Goal: Task Accomplishment & Management: Manage account settings

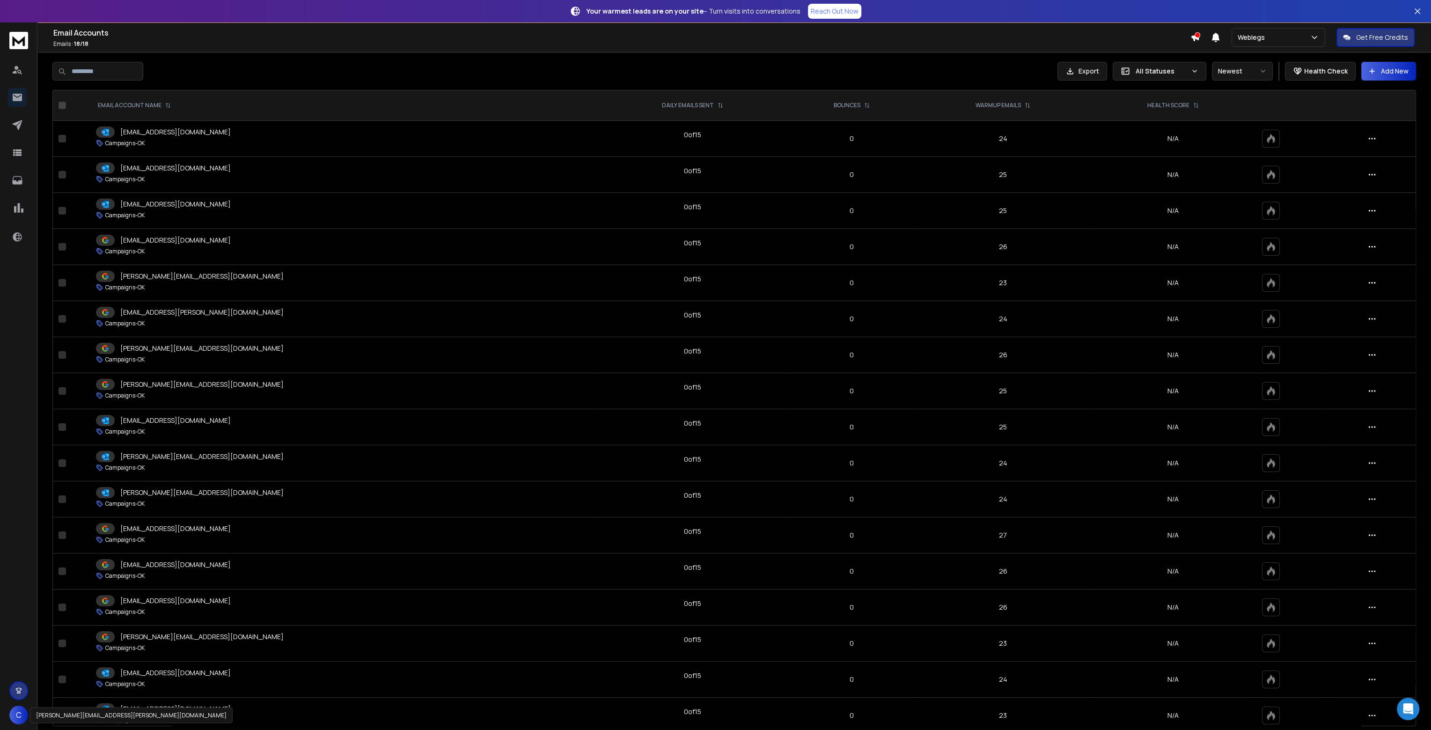
click at [19, 712] on span "C" at bounding box center [18, 714] width 19 height 19
click at [81, 702] on icon at bounding box center [78, 699] width 8 height 8
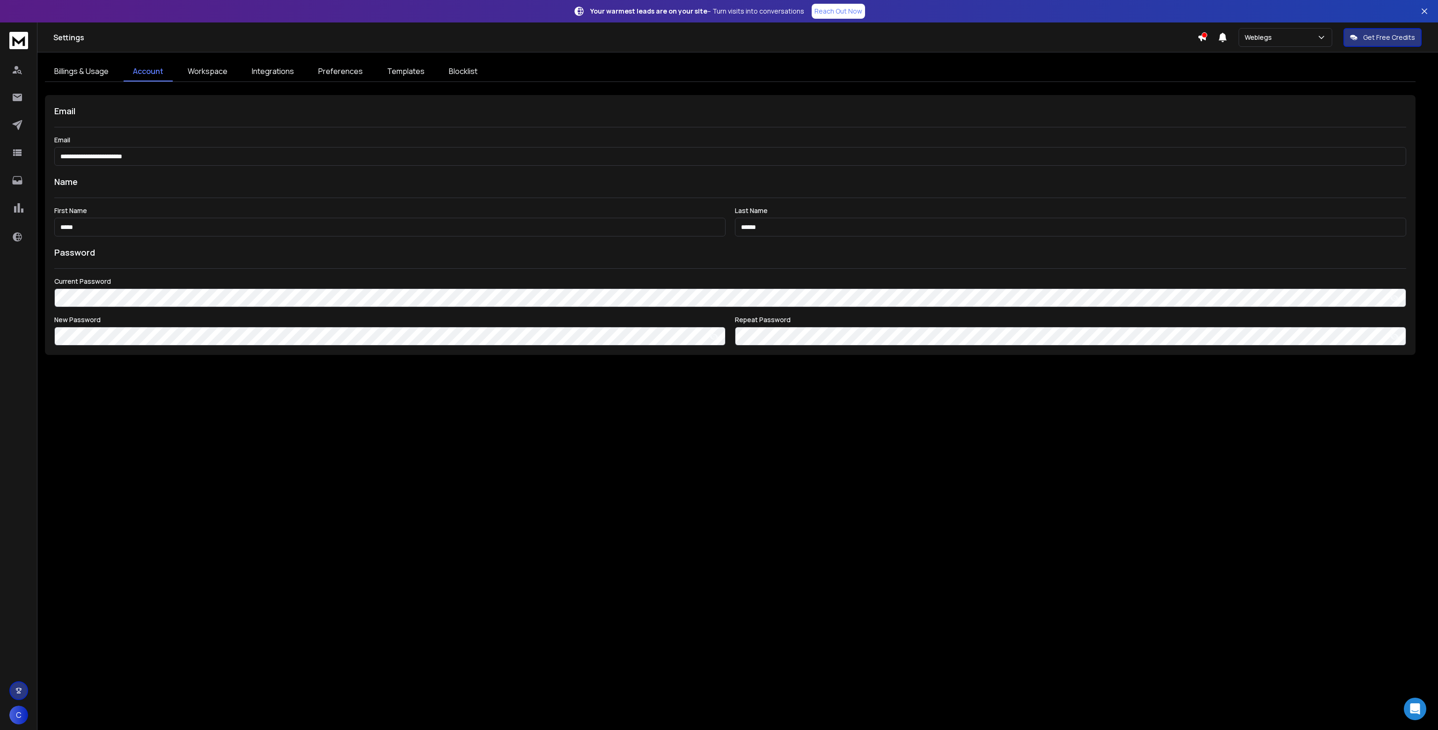
click at [461, 62] on link "Blocklist" at bounding box center [462, 72] width 47 height 20
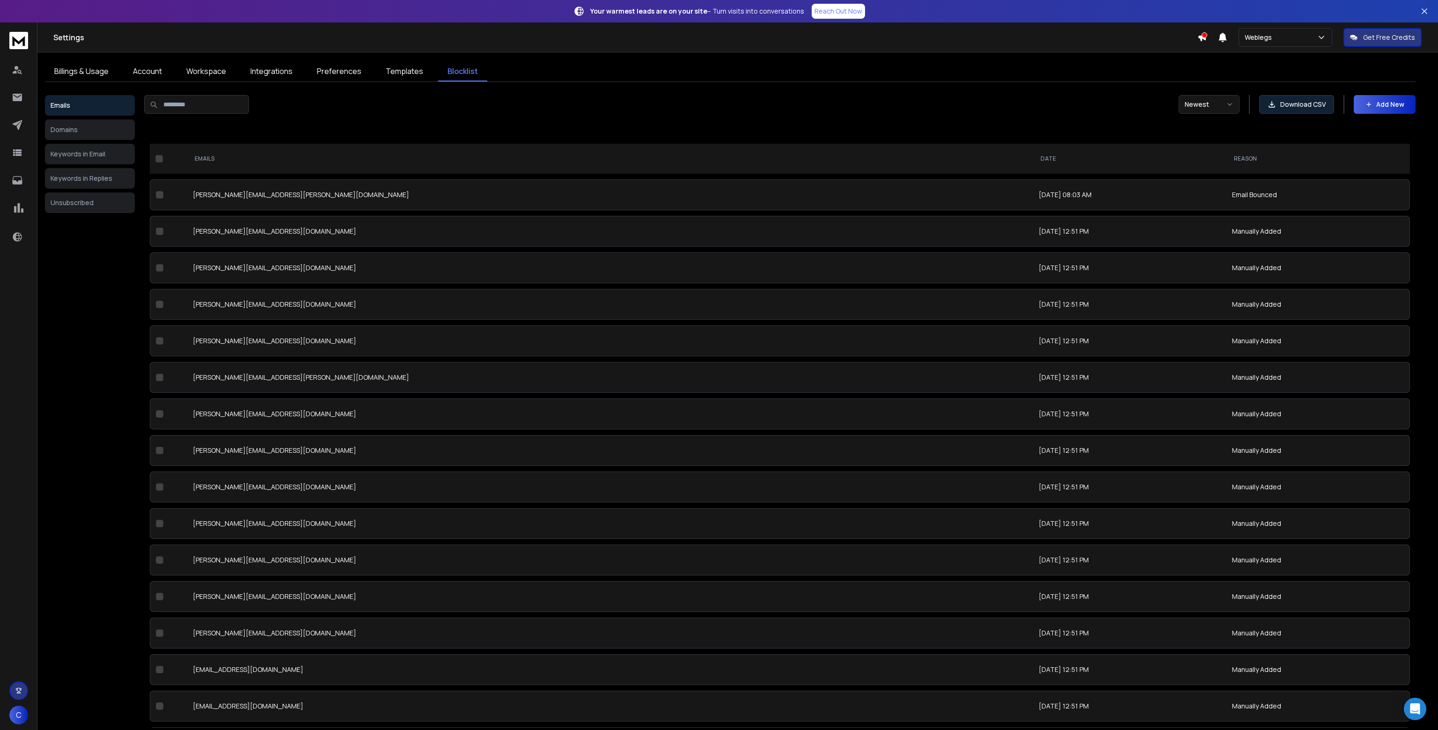
click at [1301, 104] on button "Download CSV" at bounding box center [1296, 104] width 75 height 19
click at [67, 150] on email "Keywords in Email" at bounding box center [90, 154] width 90 height 21
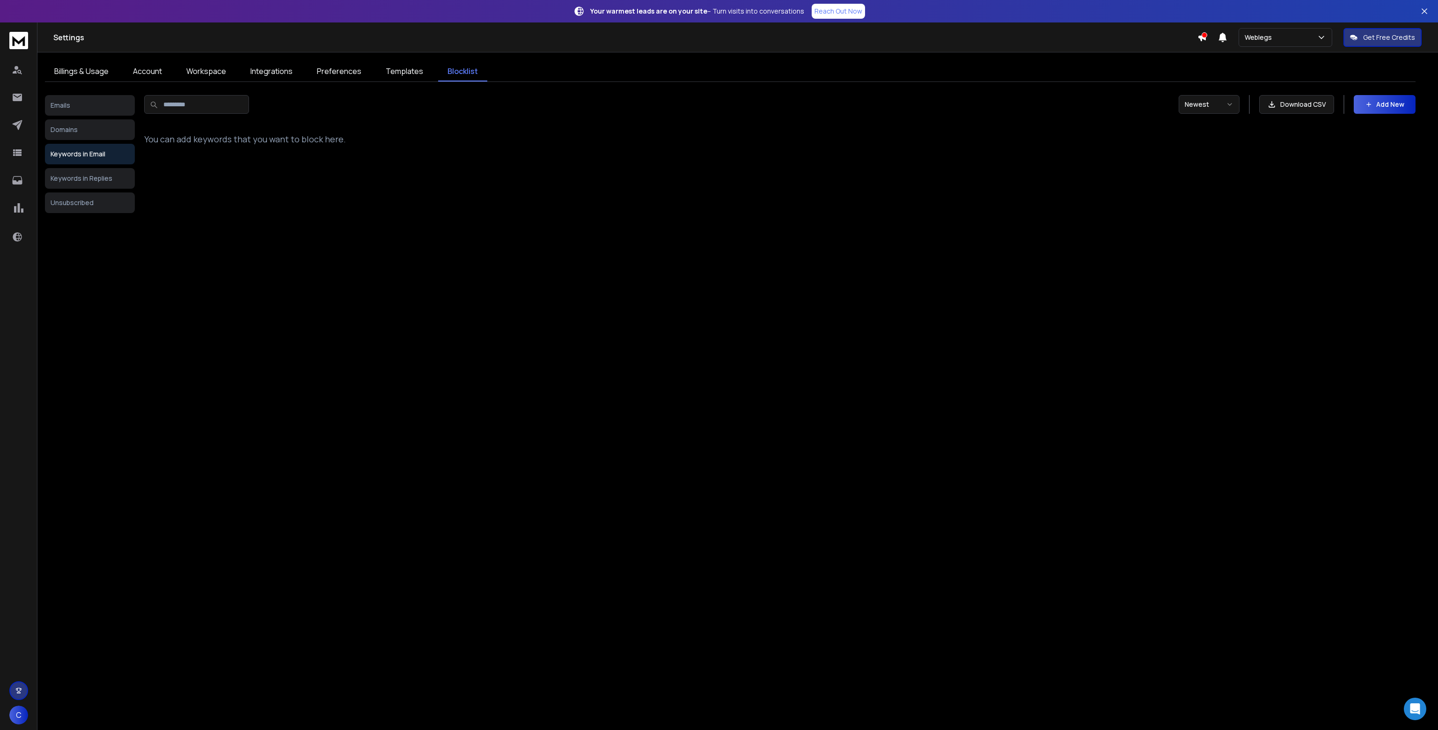
click at [74, 175] on replies "Keywords in Replies" at bounding box center [90, 178] width 90 height 21
click at [235, 138] on p "You can add keywords that you want to block here." at bounding box center [779, 138] width 1271 height 13
click at [79, 108] on button "Emails" at bounding box center [90, 105] width 90 height 21
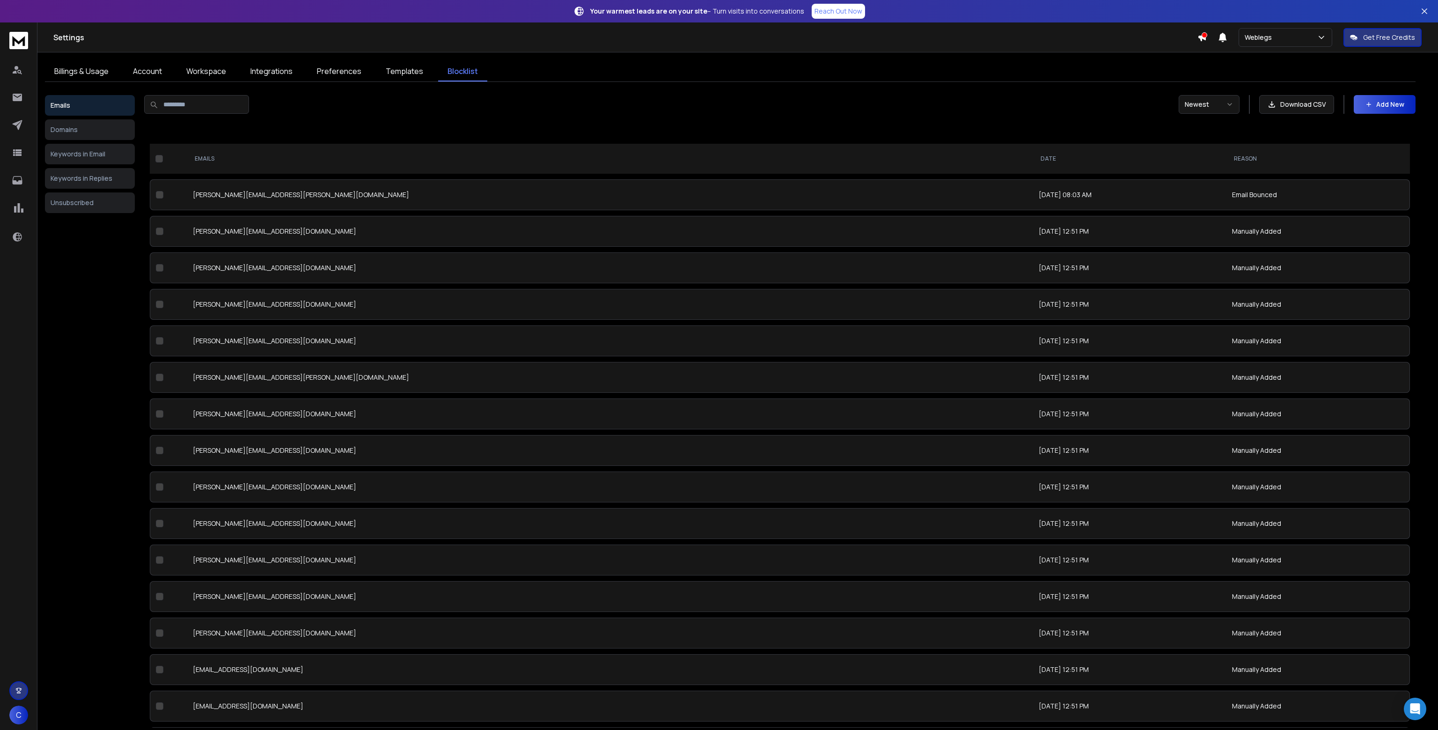
click at [80, 124] on button "Domains" at bounding box center [90, 129] width 90 height 21
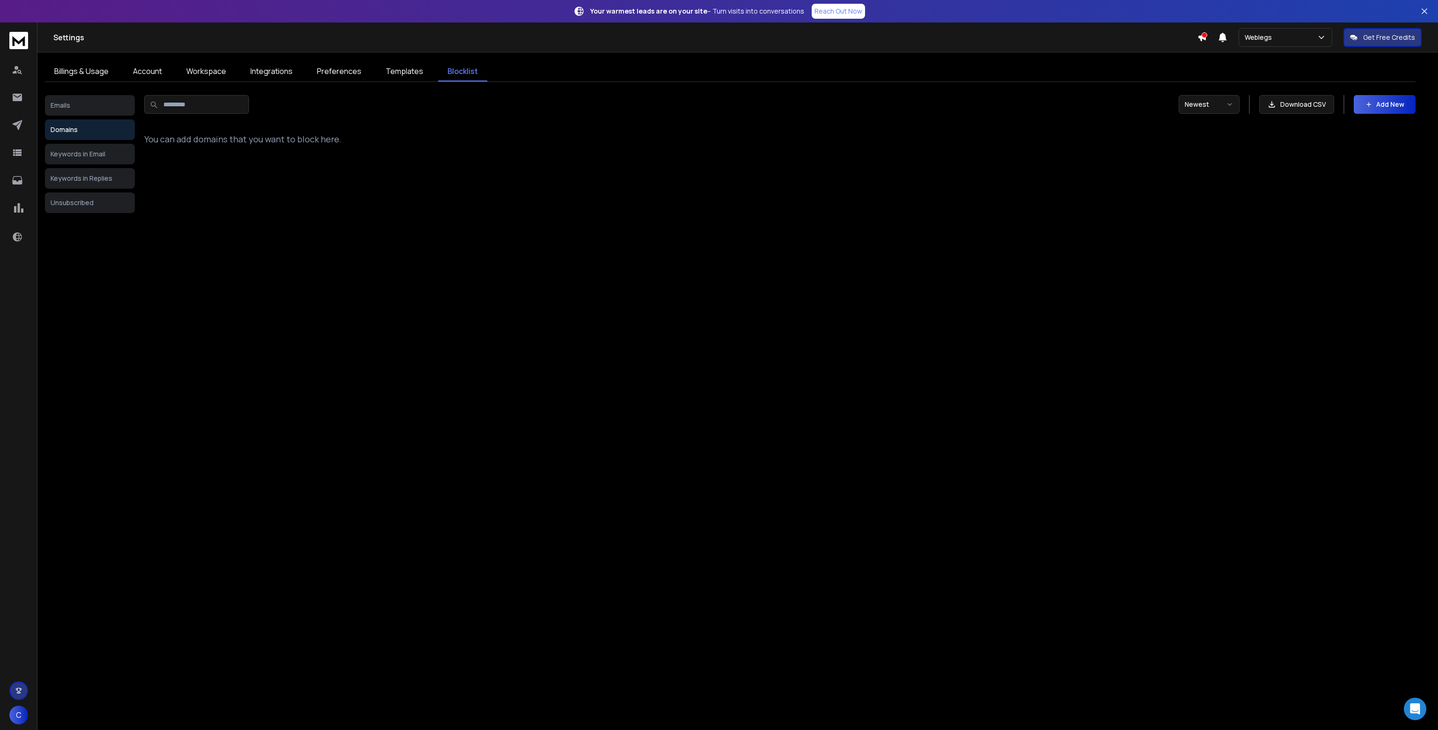
click at [83, 144] on email "Keywords in Email" at bounding box center [90, 154] width 90 height 21
